Goal: Navigation & Orientation: Find specific page/section

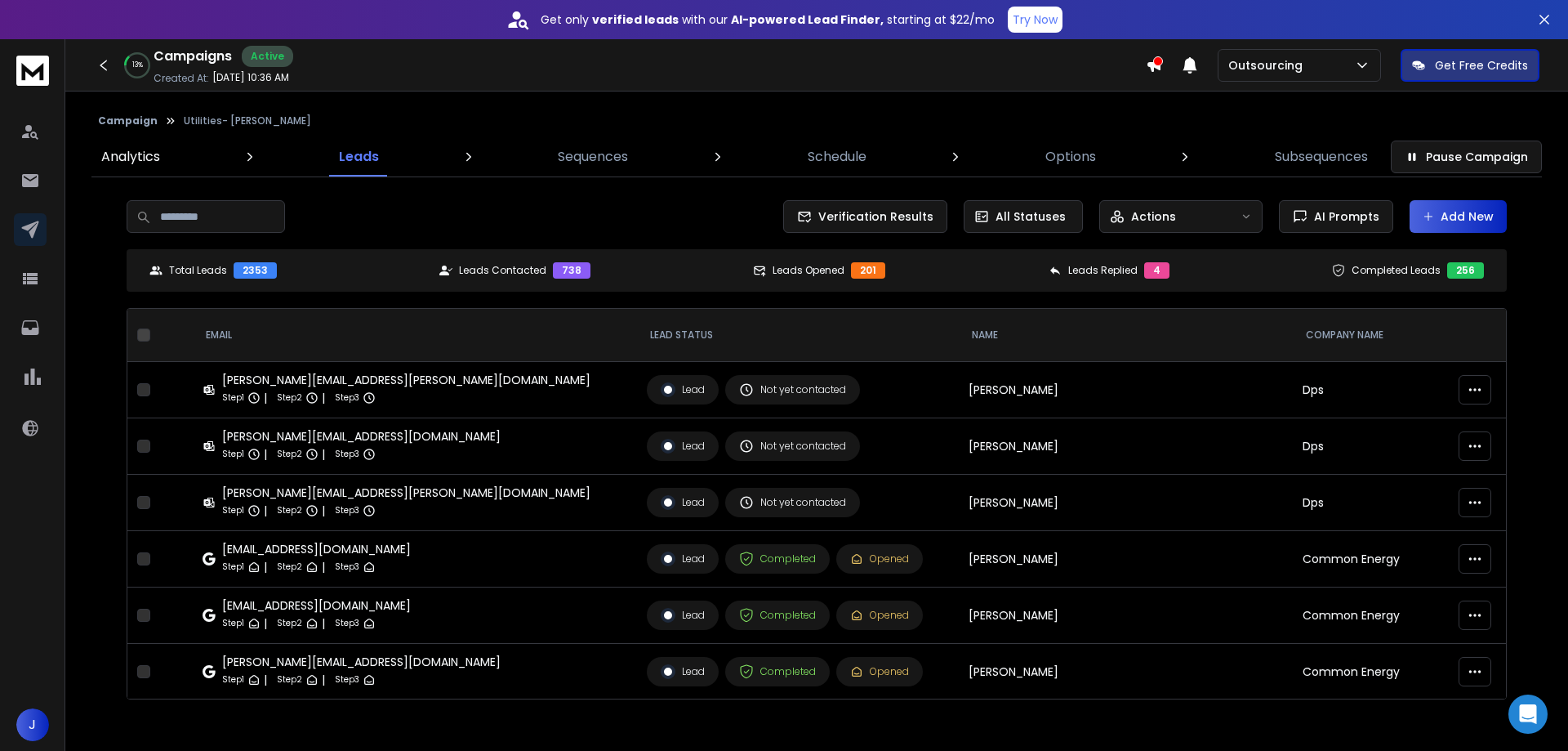
click at [132, 161] on p "Analytics" at bounding box center [130, 156] width 59 height 19
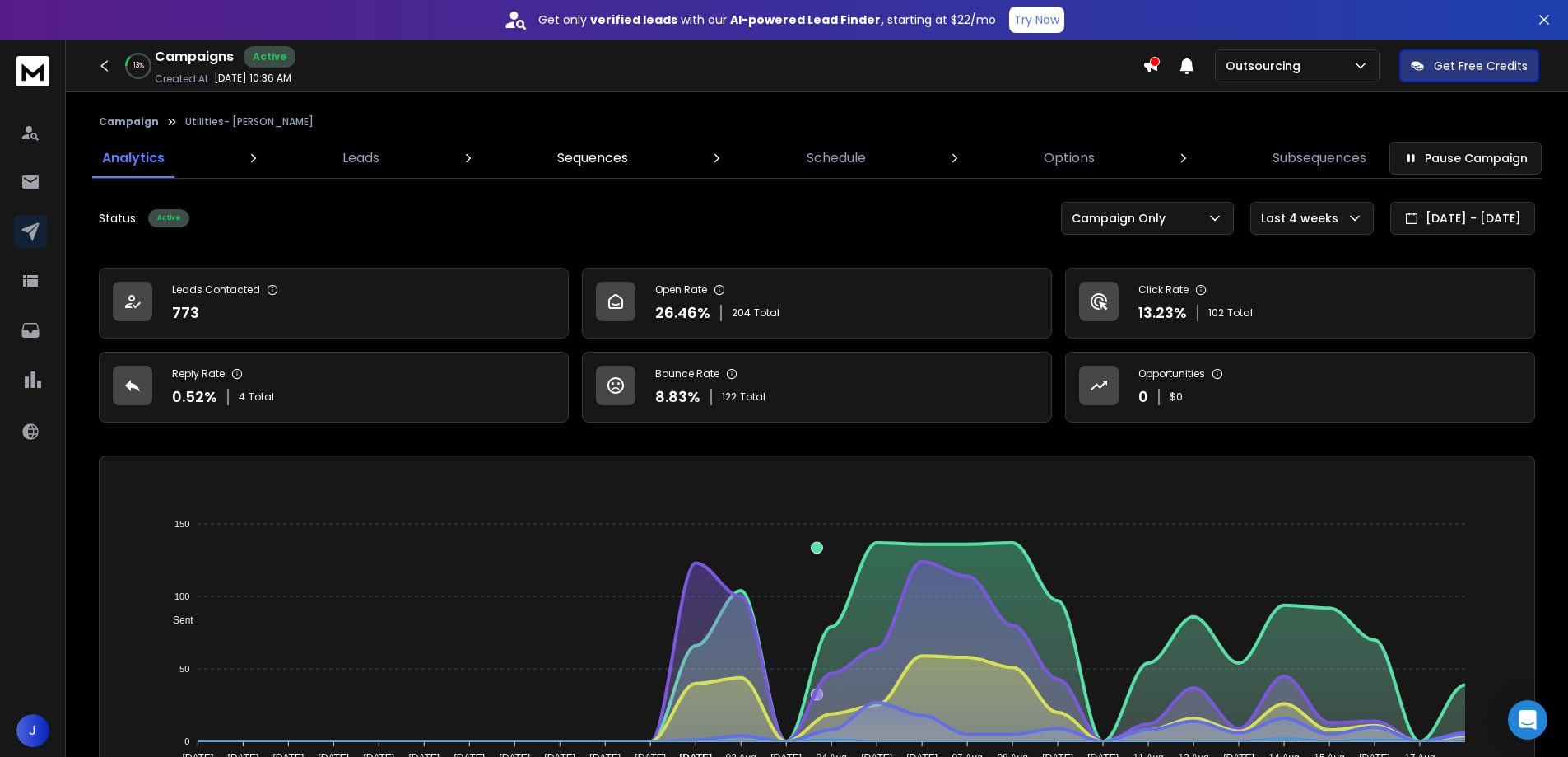
click at [596, 170] on link "Sequences" at bounding box center [592, 158] width 91 height 40
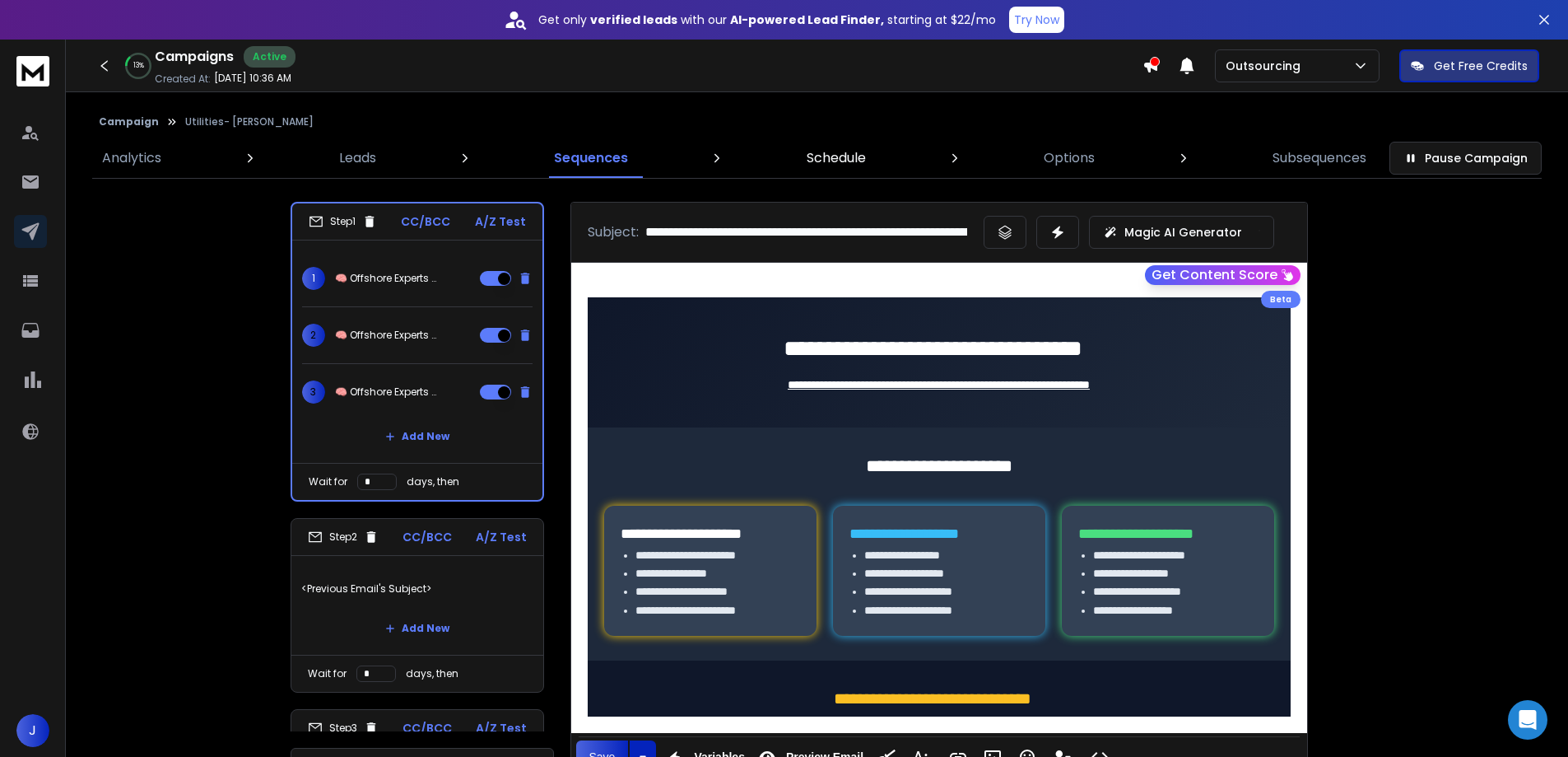
click at [847, 174] on link "Schedule" at bounding box center [836, 158] width 79 height 40
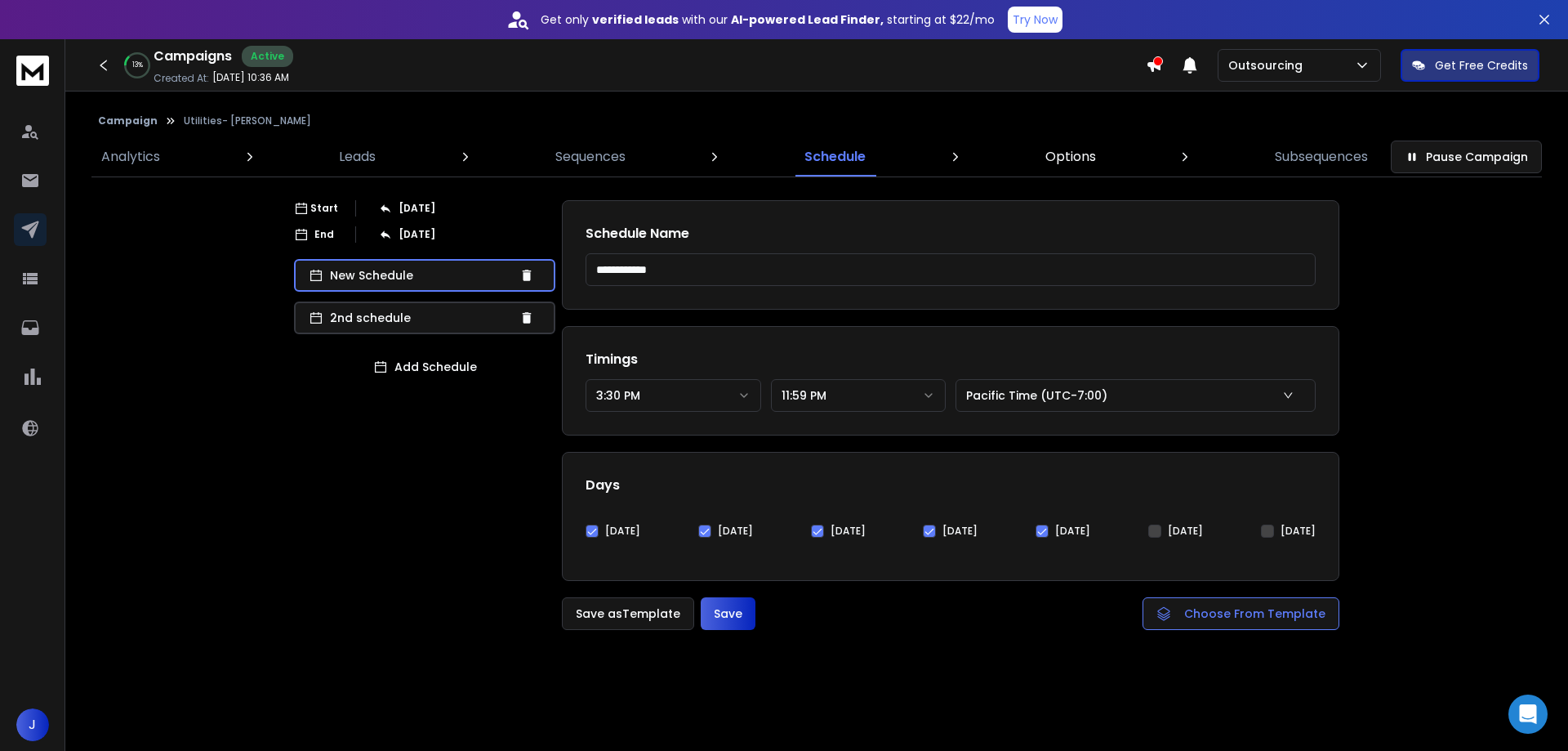
click at [1066, 153] on p "Options" at bounding box center [1070, 156] width 50 height 19
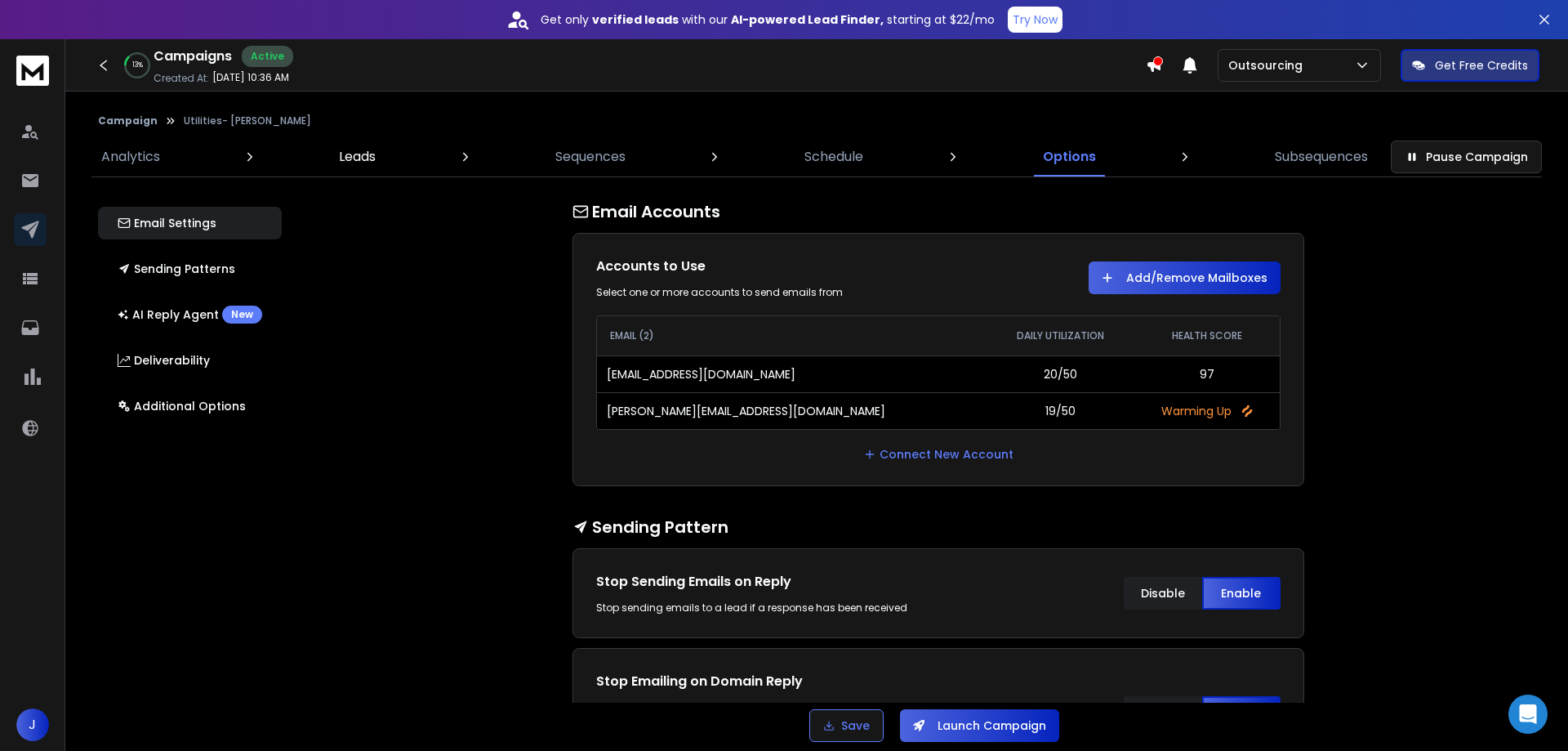
click at [356, 161] on p "Leads" at bounding box center [358, 156] width 37 height 19
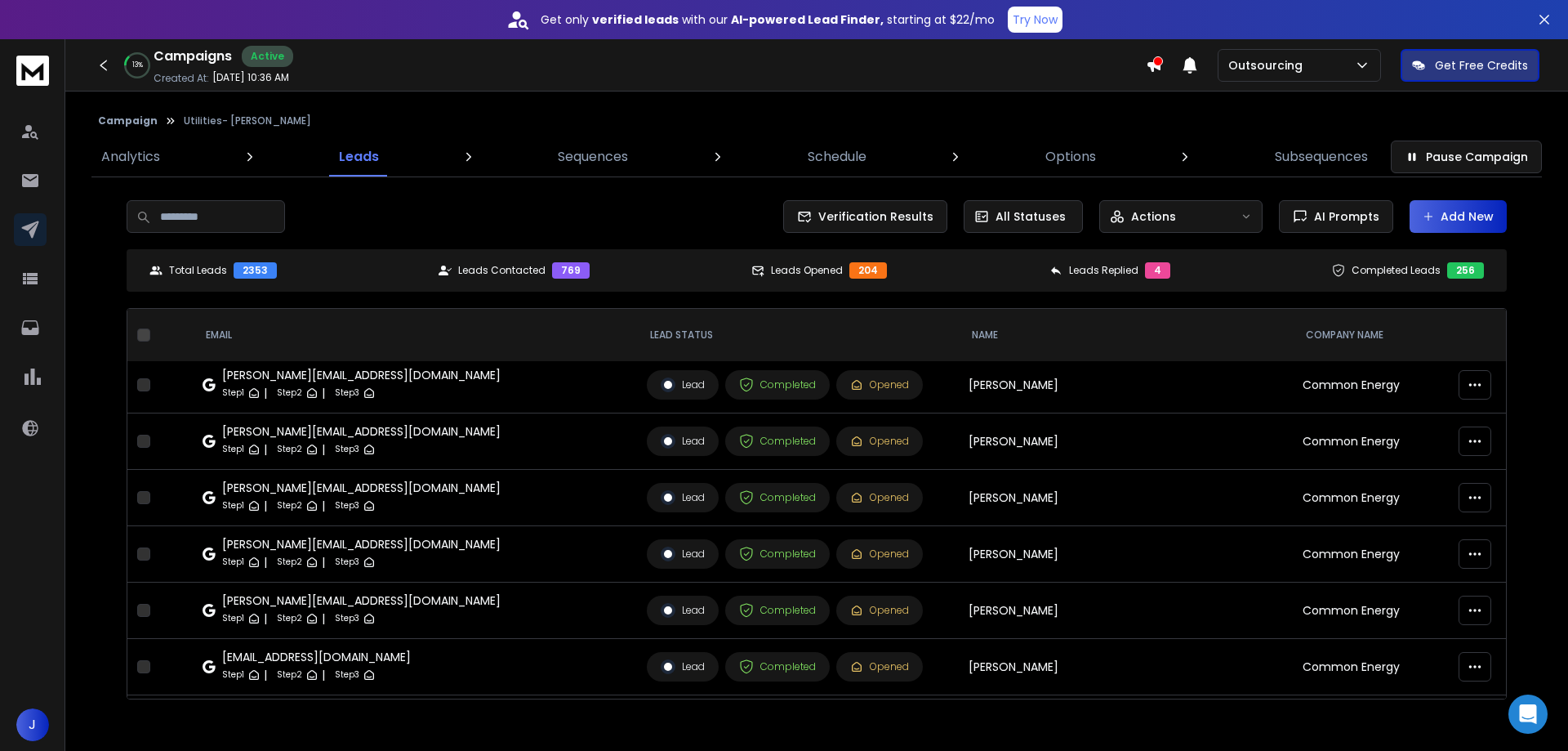
scroll to position [326, 0]
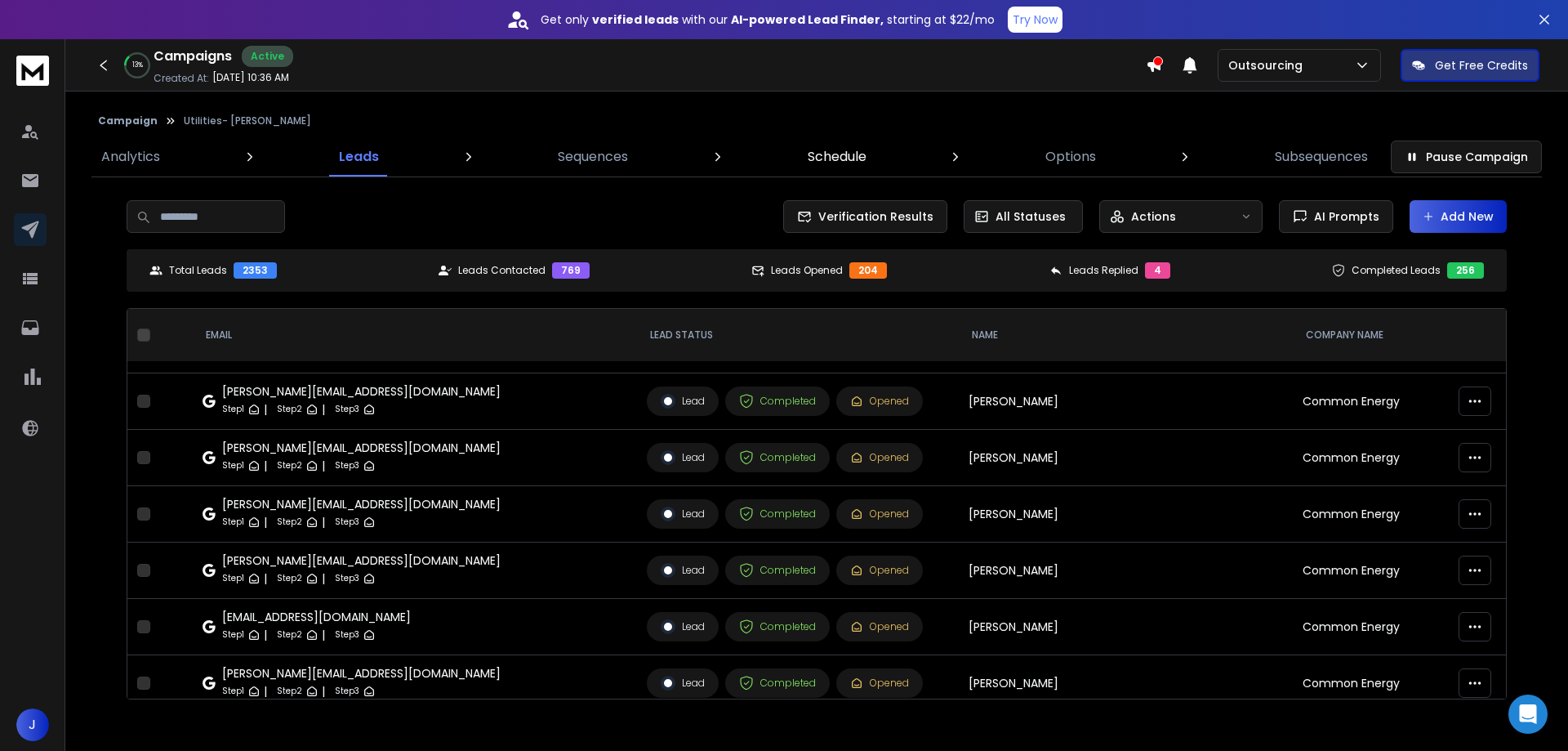
click at [854, 148] on p "Schedule" at bounding box center [837, 156] width 59 height 19
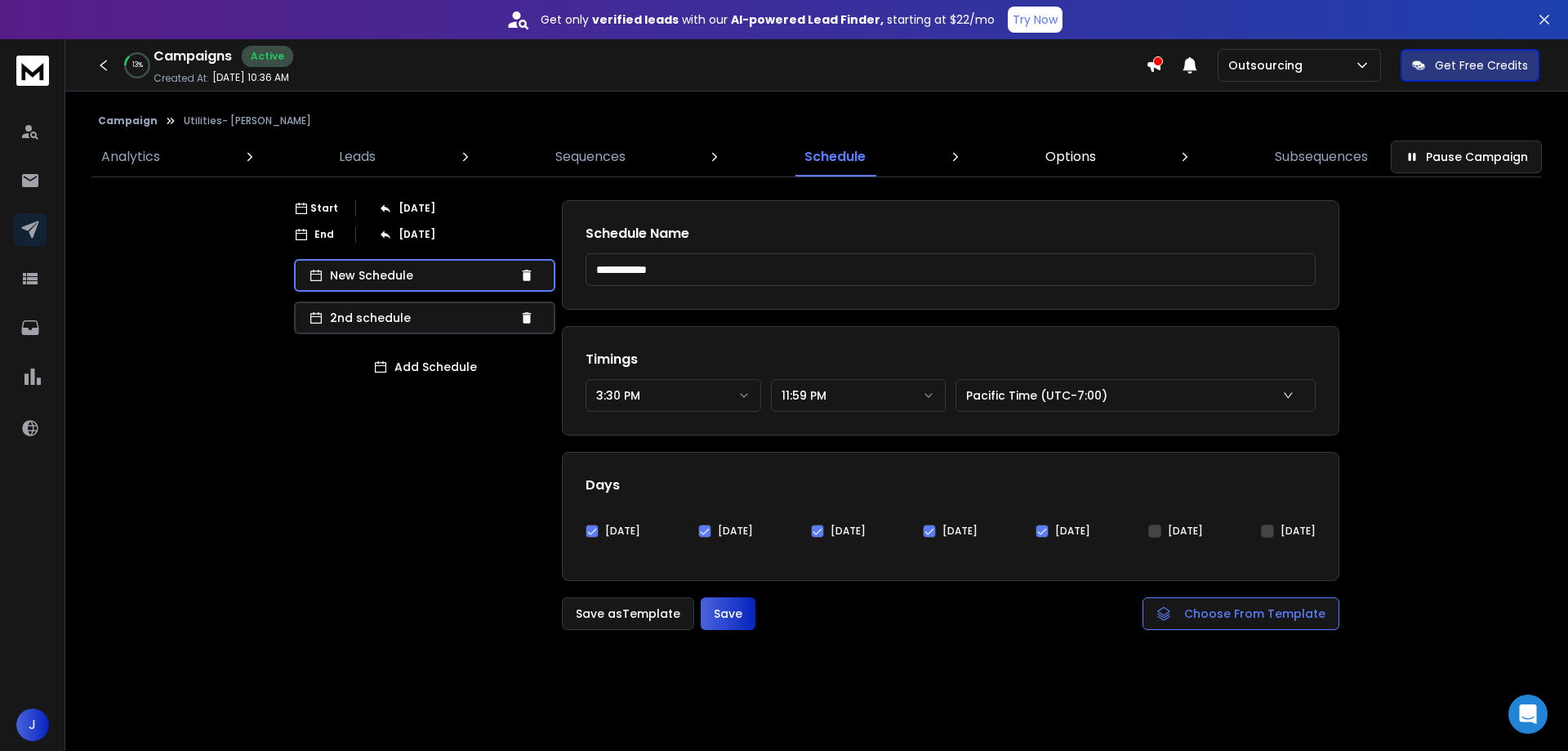
click at [1076, 152] on p "Options" at bounding box center [1070, 156] width 50 height 19
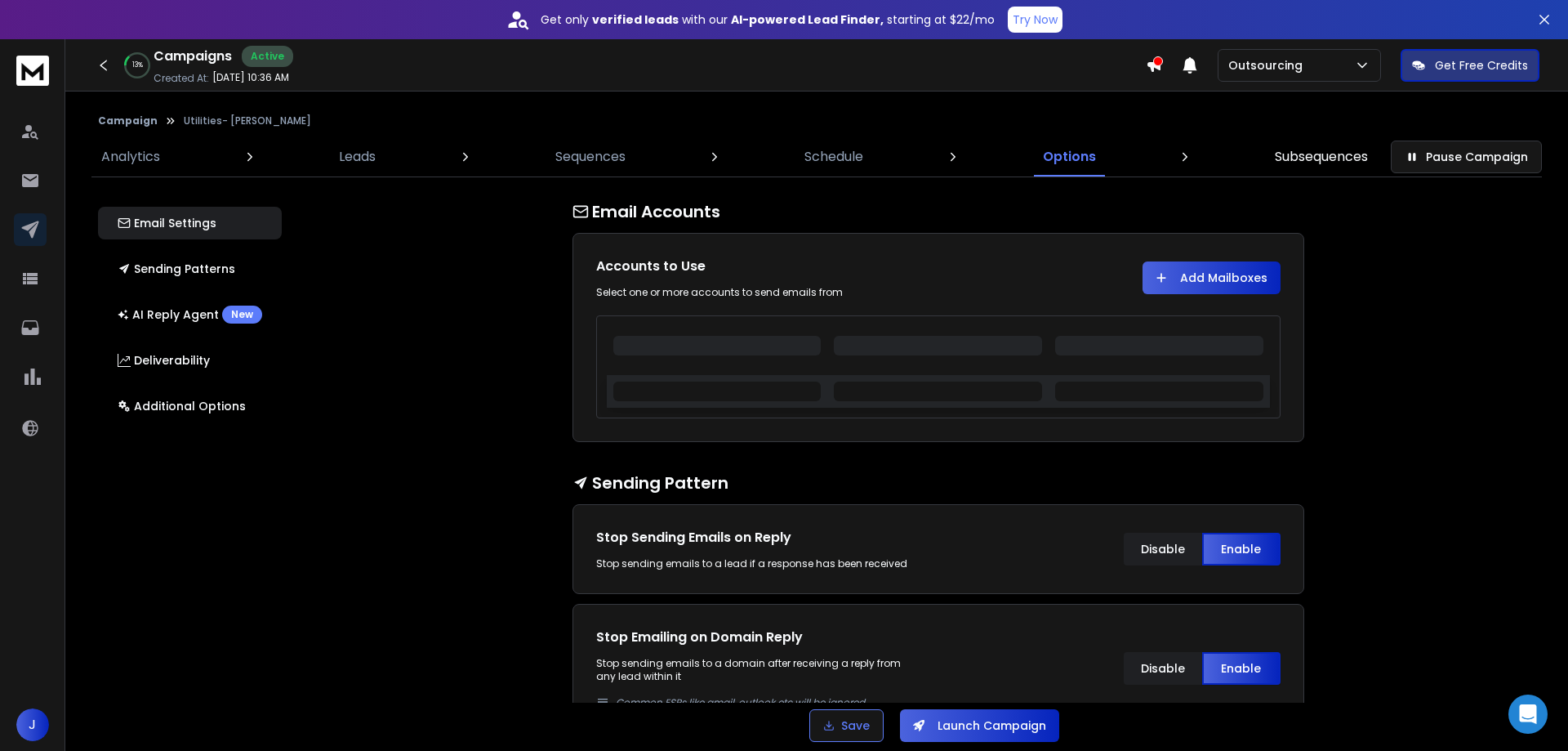
click at [1306, 169] on link "Subsequences" at bounding box center [1321, 157] width 113 height 39
